Goal: Task Accomplishment & Management: Use online tool/utility

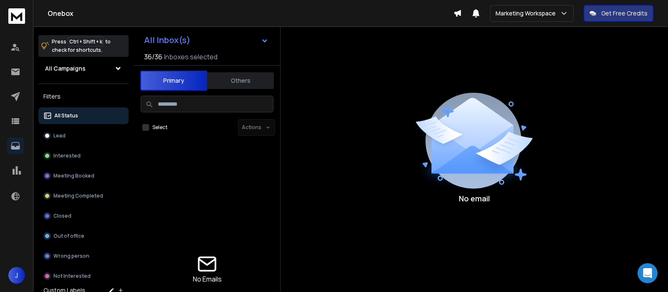
scroll to position [169, 0]
